Goal: Task Accomplishment & Management: Manage account settings

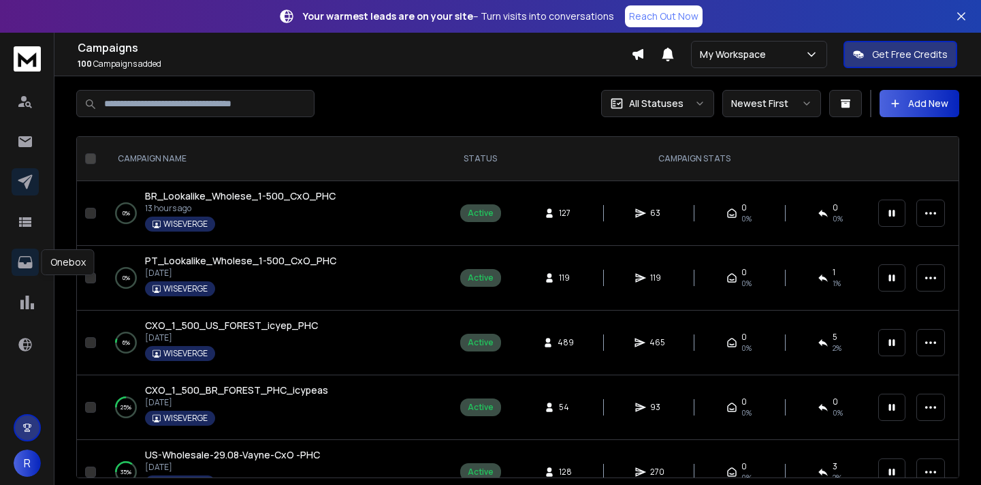
click at [23, 256] on icon at bounding box center [25, 262] width 14 height 12
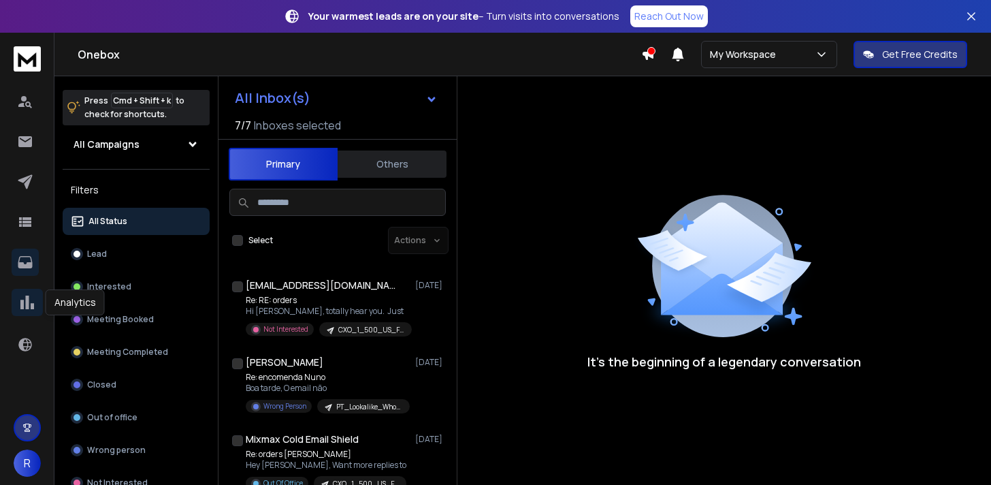
click at [31, 306] on icon at bounding box center [27, 302] width 14 height 14
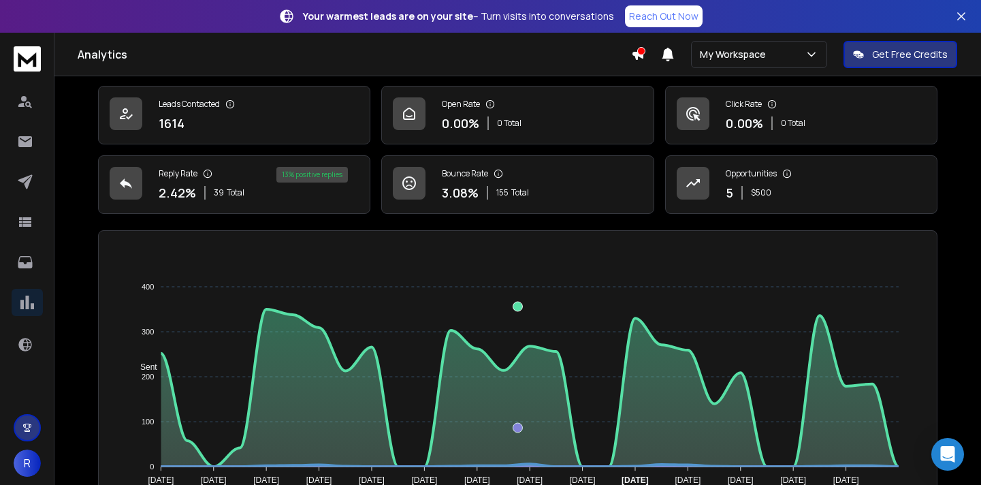
scroll to position [206, 0]
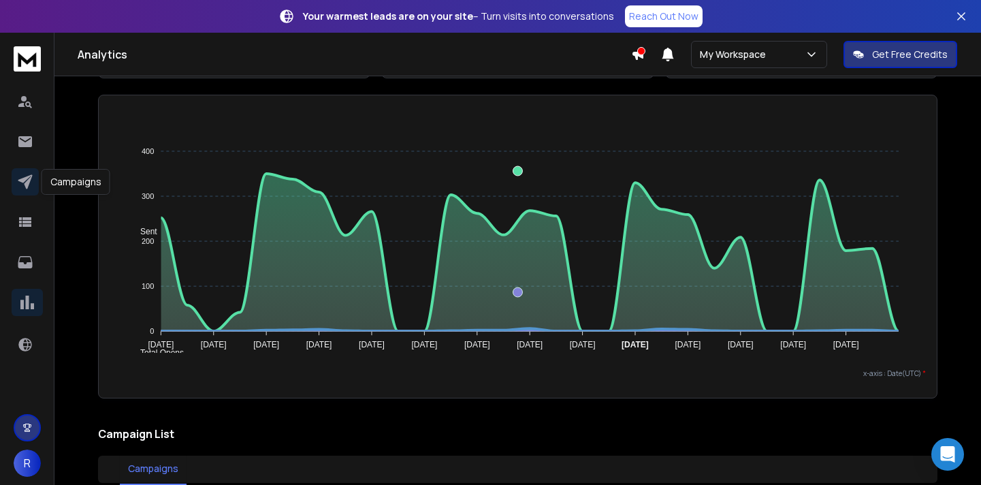
click at [31, 184] on icon at bounding box center [25, 182] width 16 height 16
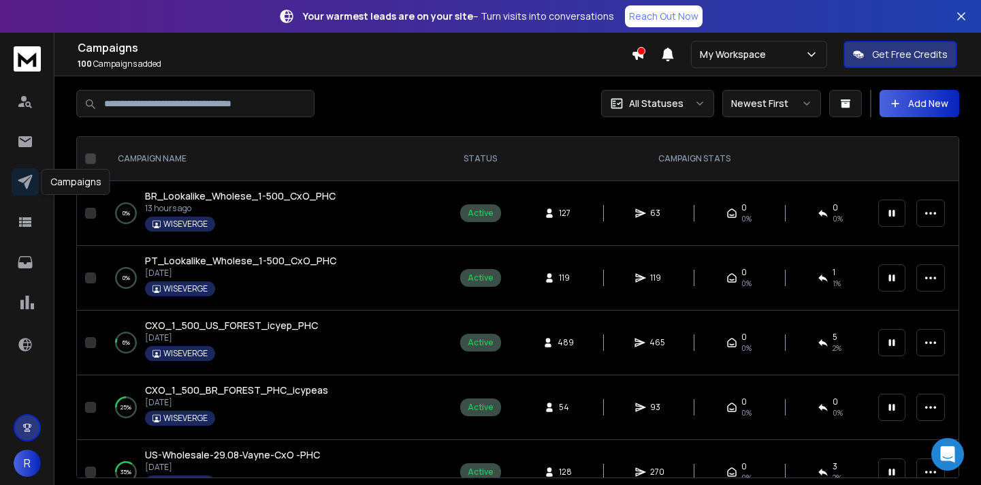
click at [289, 198] on span "BR_Lookalike_Wholese_1-500_CxO_PHC" at bounding box center [240, 195] width 191 height 13
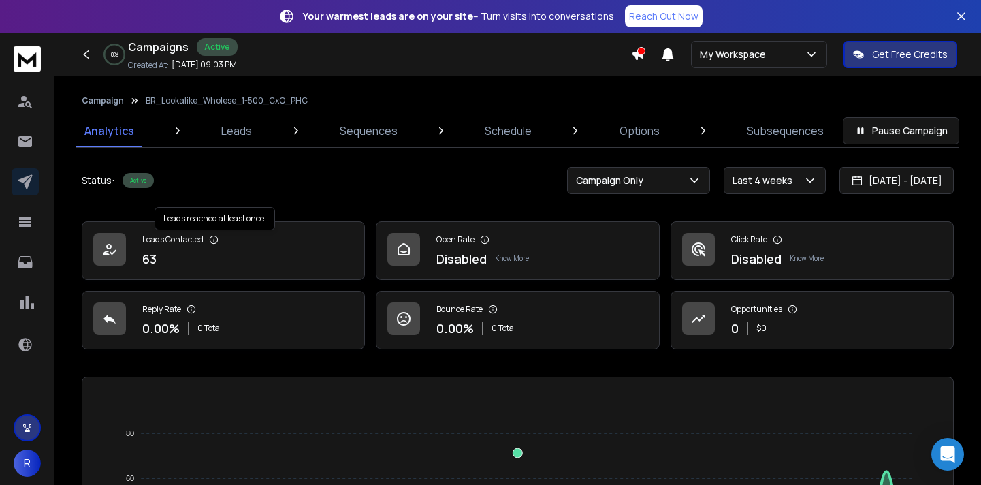
click at [213, 238] on icon at bounding box center [214, 240] width 8 height 8
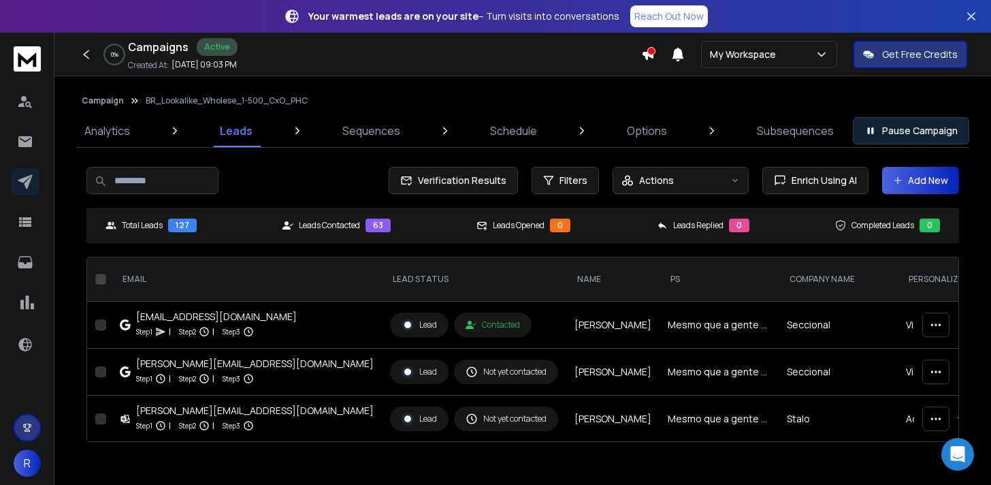
click at [901, 138] on button "Pause Campaign" at bounding box center [911, 130] width 116 height 27
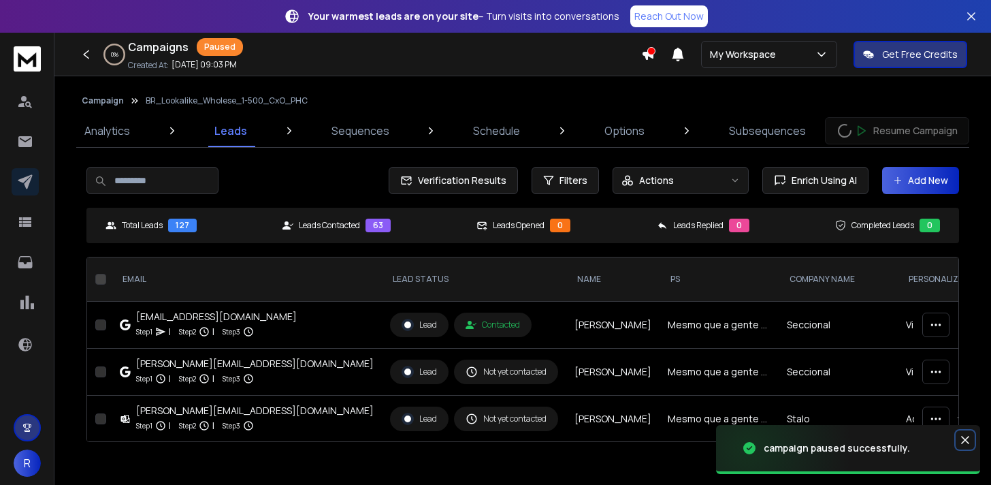
click at [971, 437] on icon "Notifications (F8)" at bounding box center [965, 440] width 14 height 14
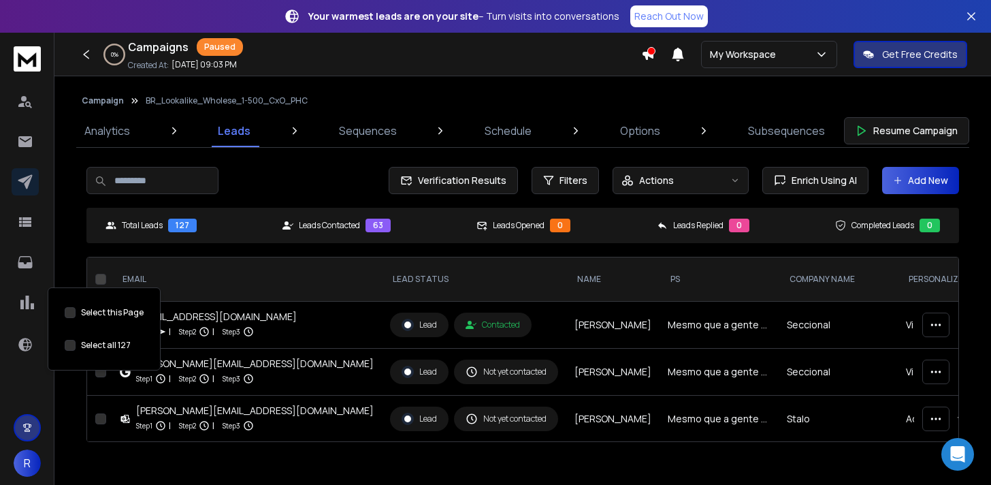
click at [102, 280] on button "Select this Page" at bounding box center [100, 279] width 11 height 11
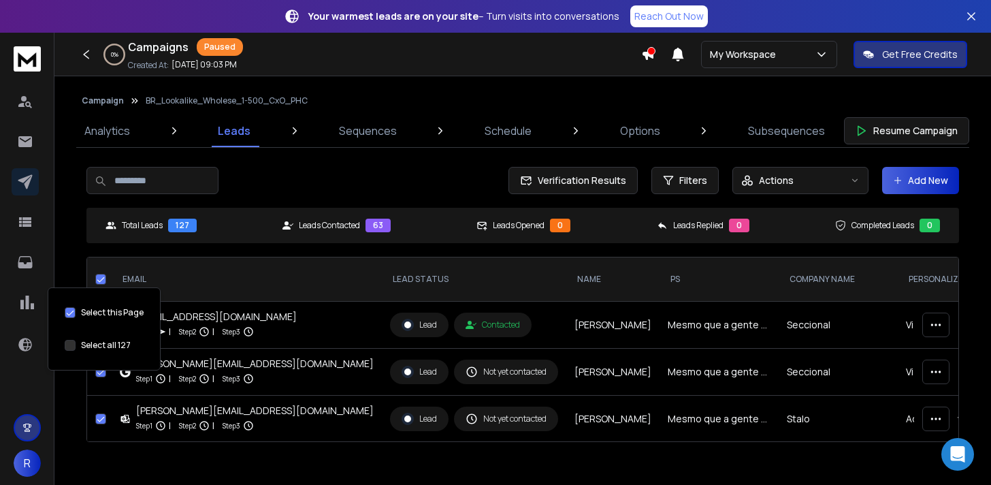
click at [102, 280] on button "Select this Page" at bounding box center [100, 279] width 11 height 11
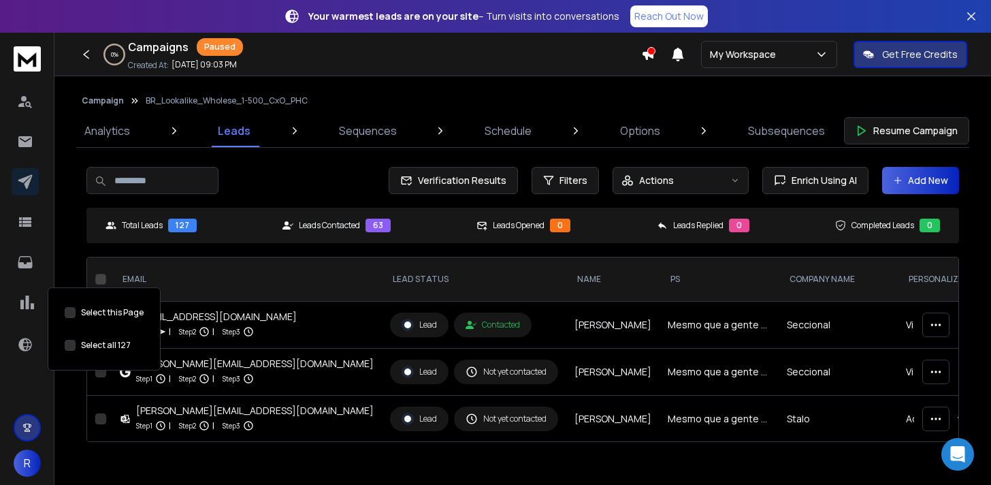
click at [105, 280] on button "Select this Page" at bounding box center [100, 279] width 11 height 11
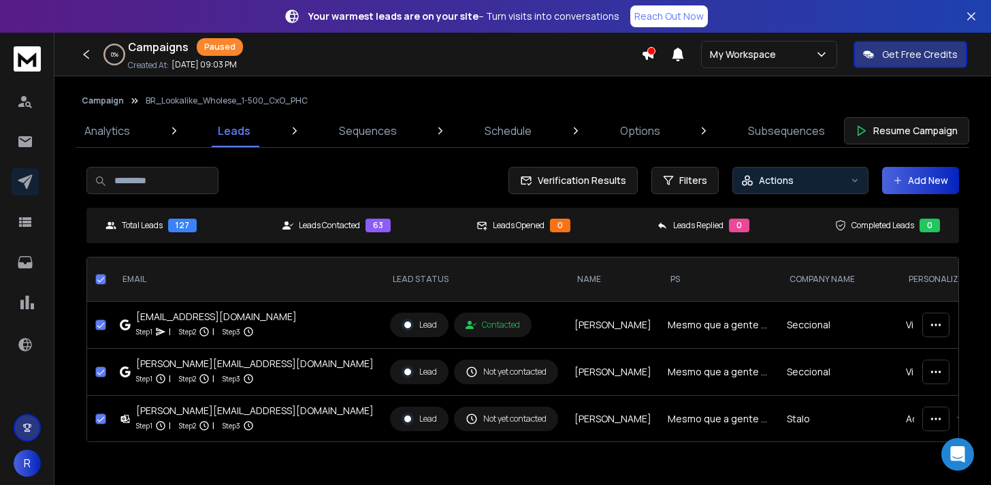
click at [828, 188] on button "Actions" at bounding box center [800, 180] width 136 height 27
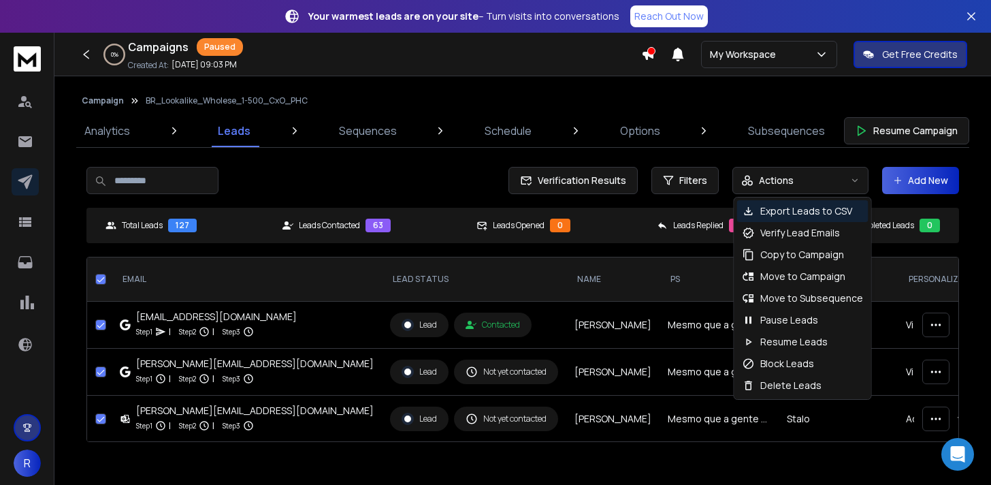
click at [816, 217] on p "Export Leads to CSV" at bounding box center [806, 211] width 92 height 14
